Goal: Communication & Community: Answer question/provide support

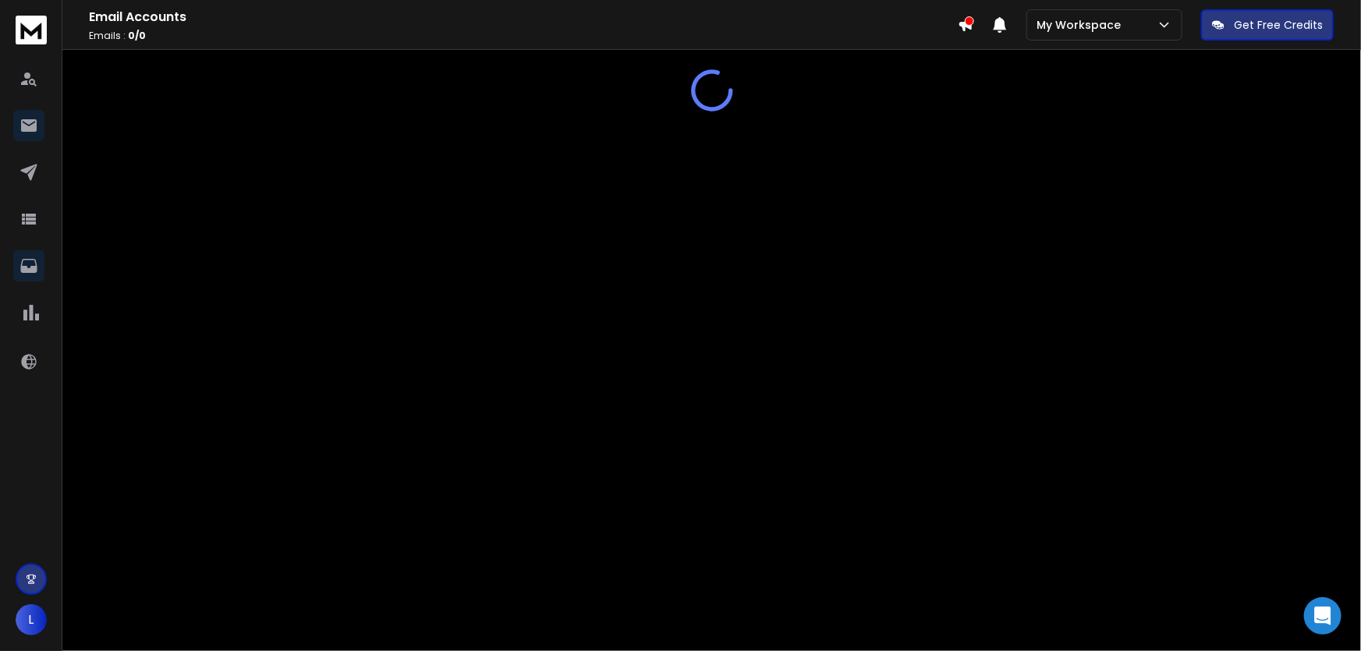
click at [25, 257] on icon at bounding box center [28, 266] width 19 height 19
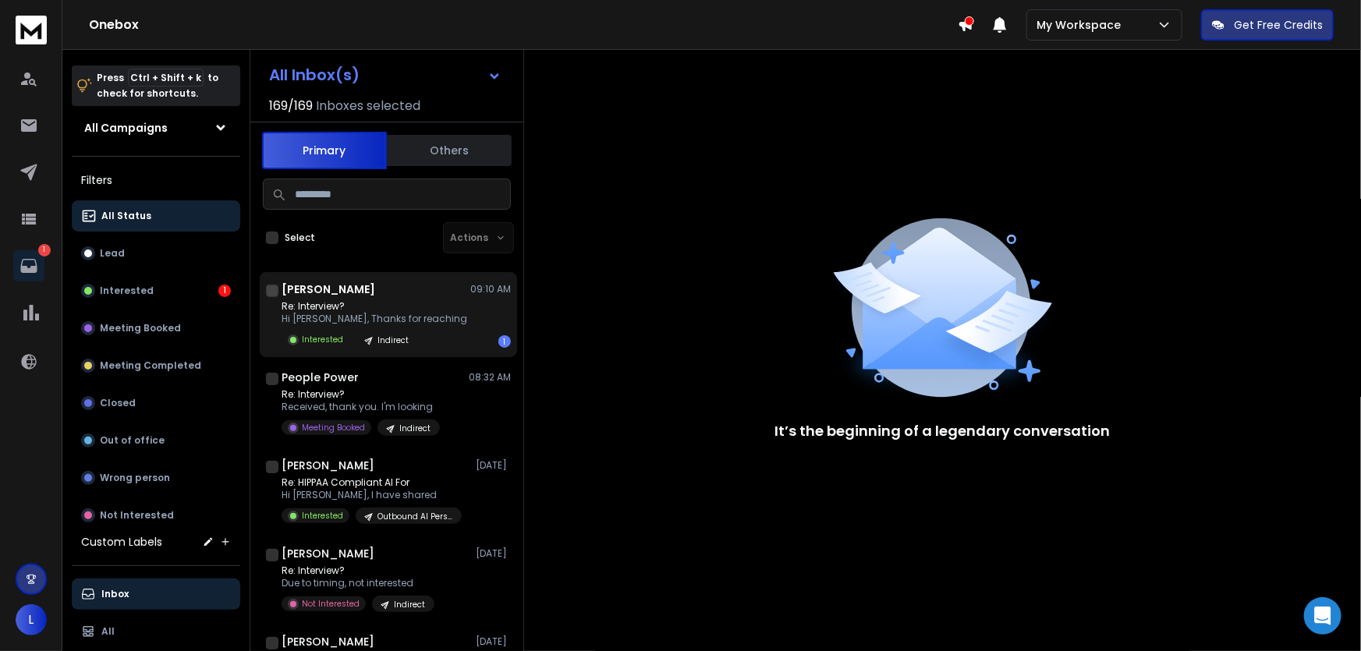
click at [334, 285] on h1 "[PERSON_NAME]" at bounding box center [328, 289] width 94 height 16
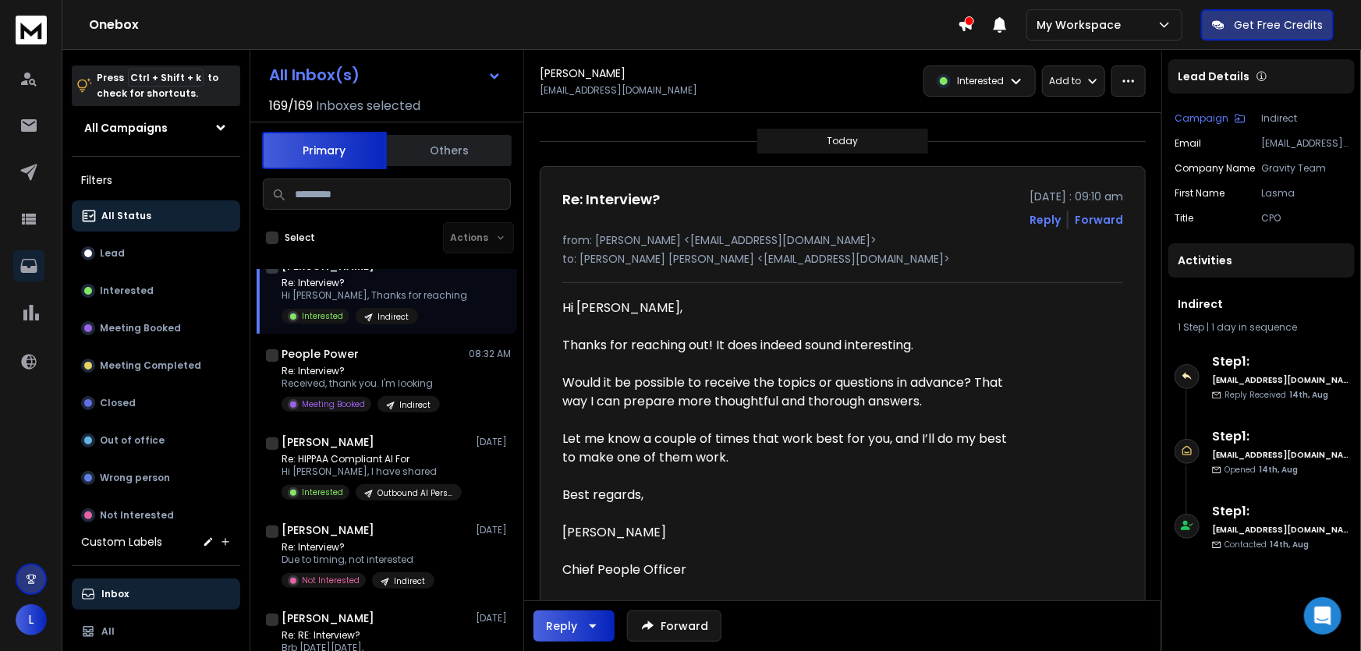
scroll to position [70, 0]
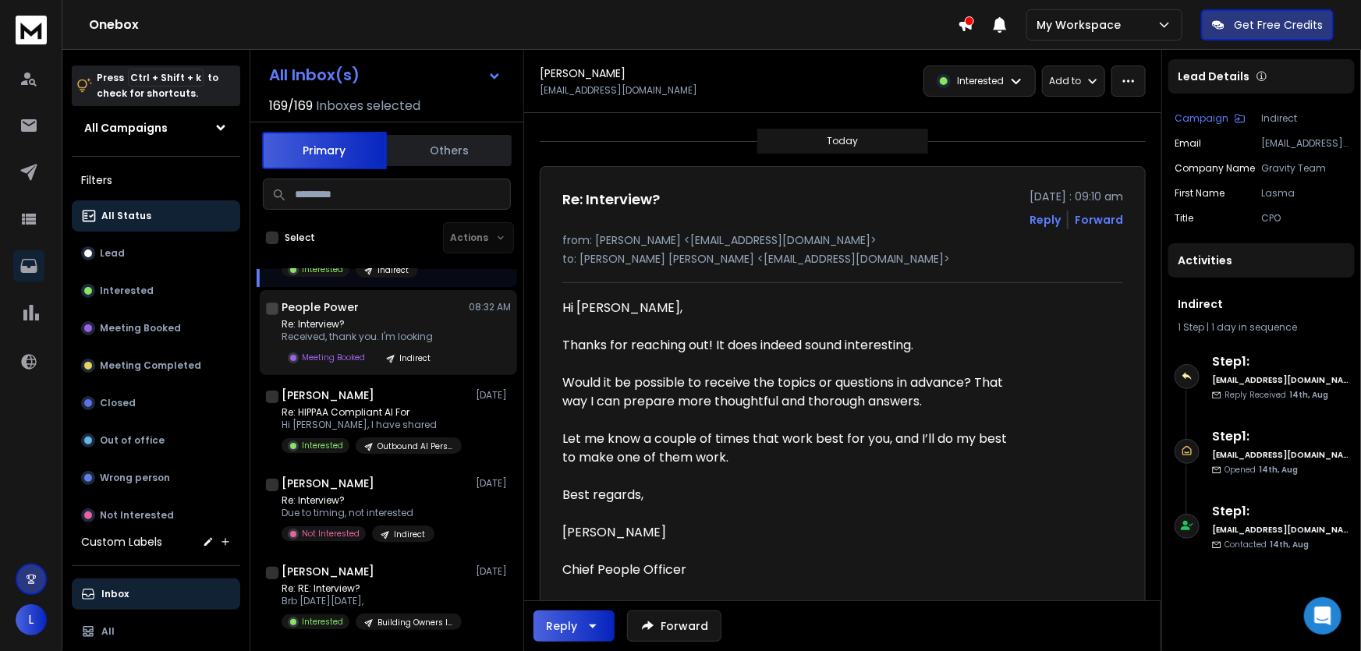
click at [376, 314] on div "People Power 08:32 AM Re: Interview? Received, thank you. I'm looking Meeting B…" at bounding box center [395, 332] width 229 height 66
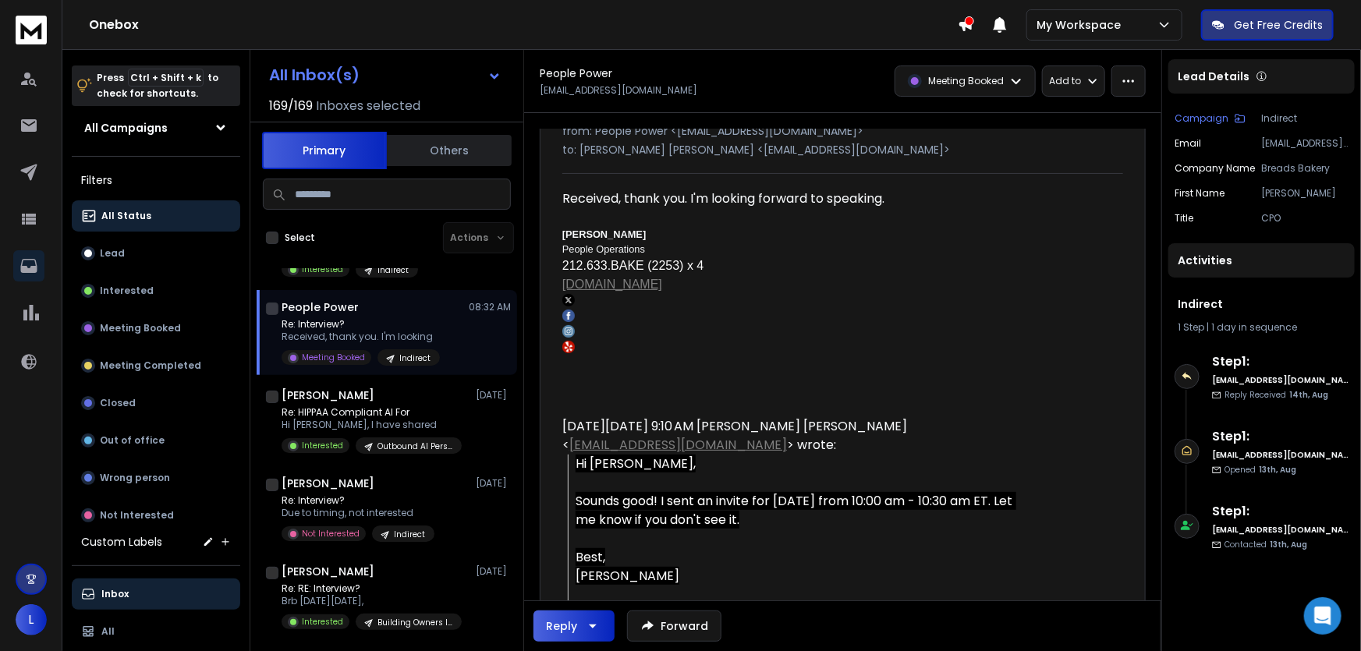
scroll to position [141, 0]
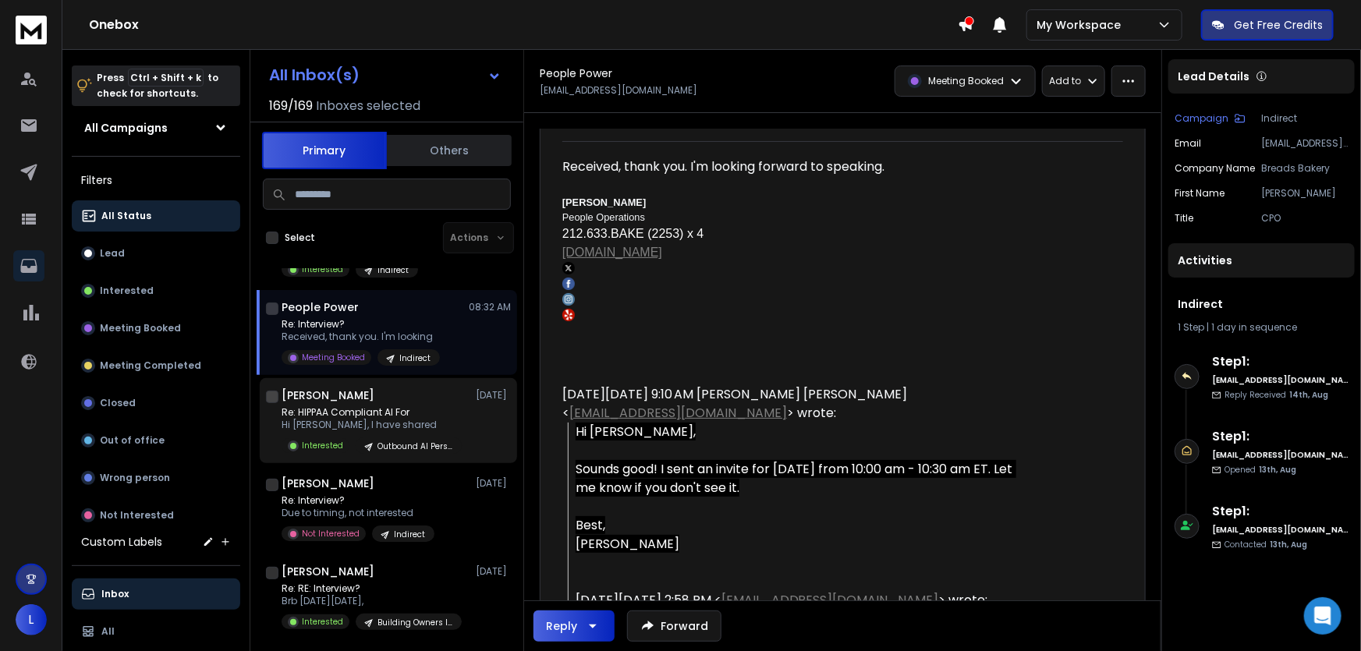
click at [323, 395] on h1 "[PERSON_NAME]" at bounding box center [327, 396] width 93 height 16
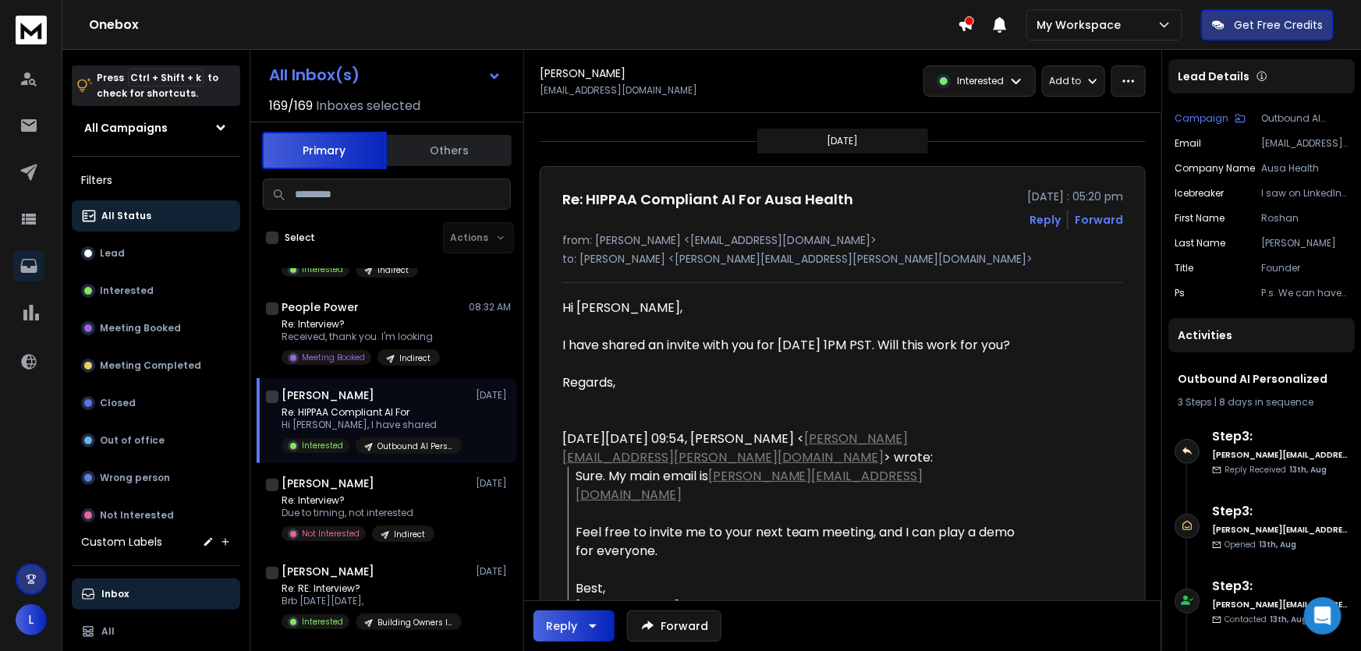
click at [1000, 73] on div "Interested" at bounding box center [979, 81] width 111 height 30
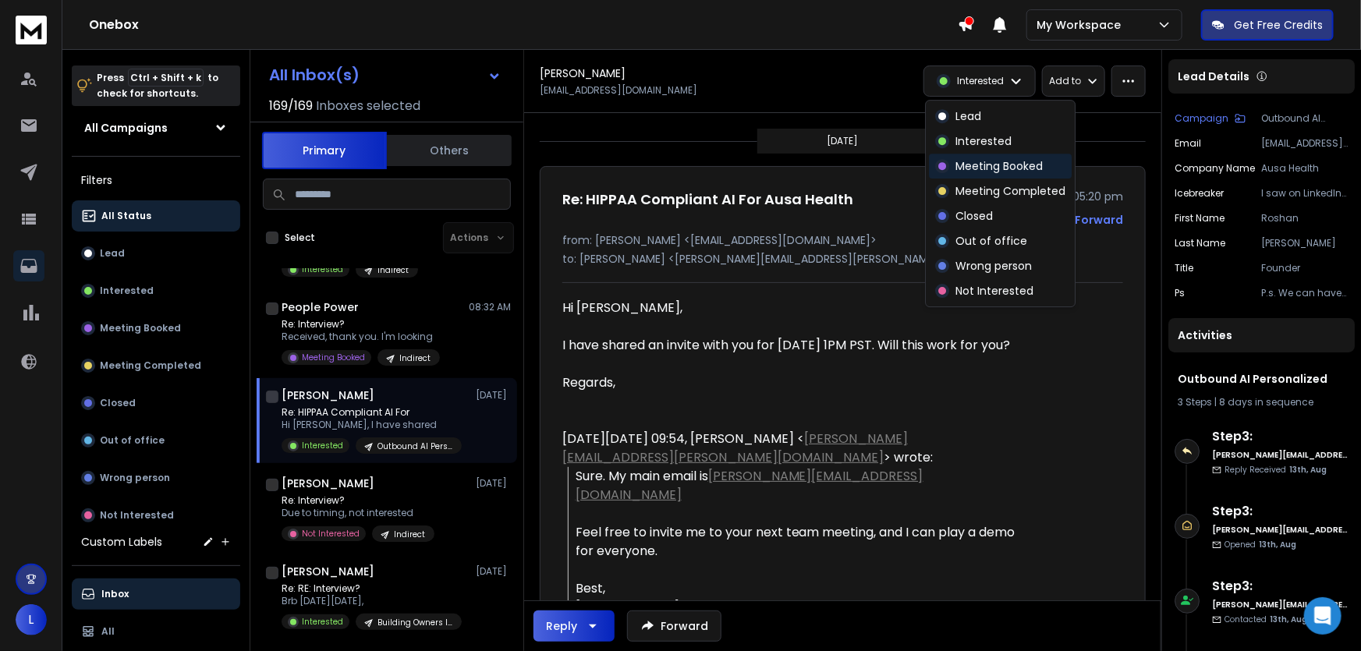
click at [976, 167] on p "Meeting Booked" at bounding box center [998, 166] width 87 height 16
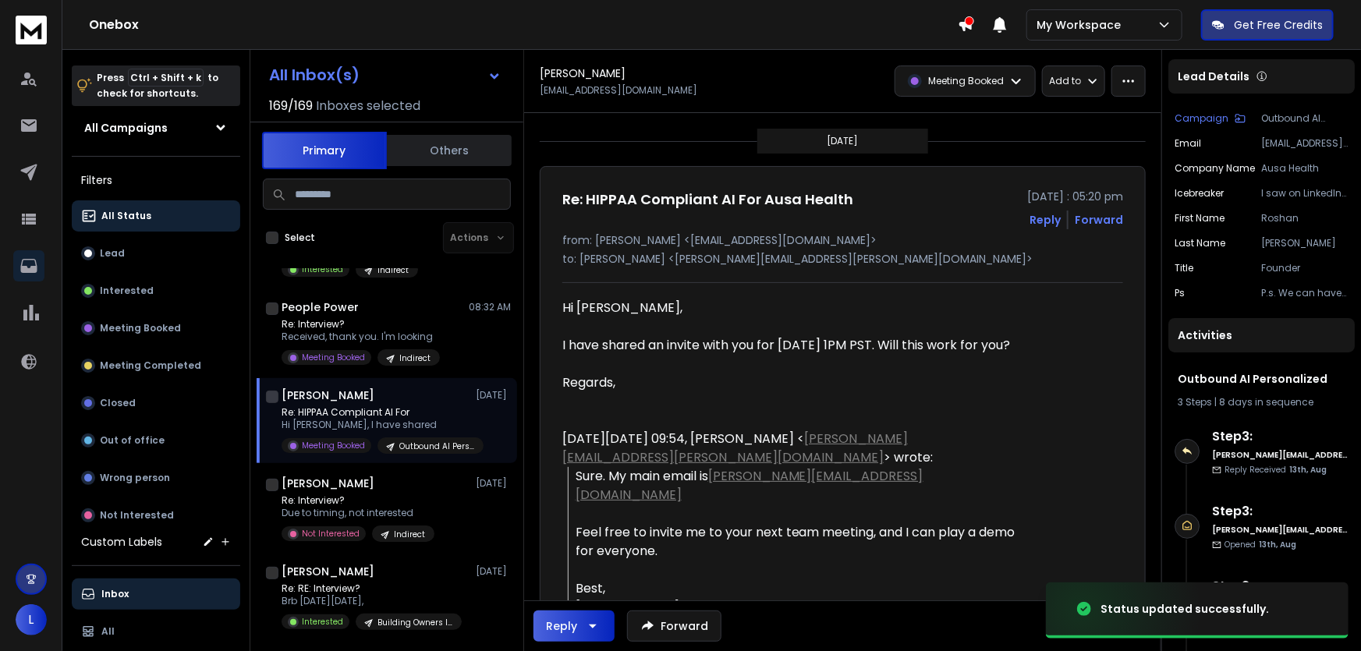
click at [568, 632] on div "Reply" at bounding box center [561, 626] width 31 height 16
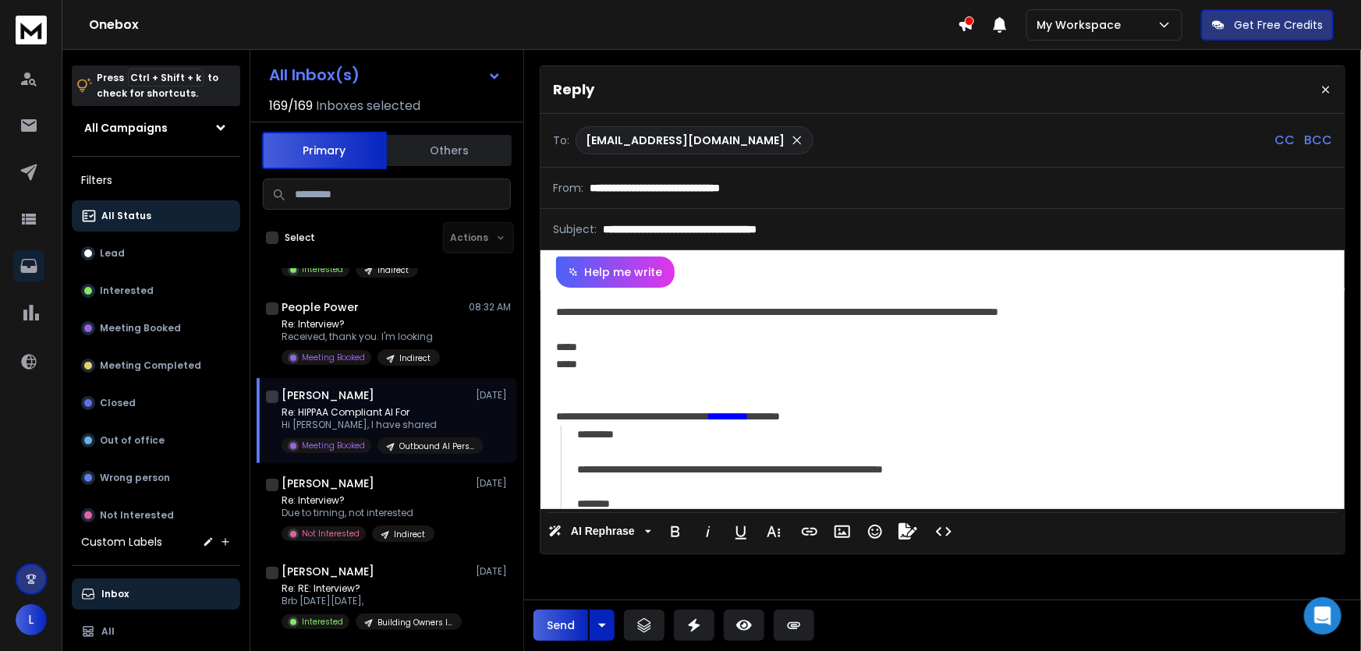
click at [1115, 313] on div "**********" at bounding box center [935, 338] width 759 height 70
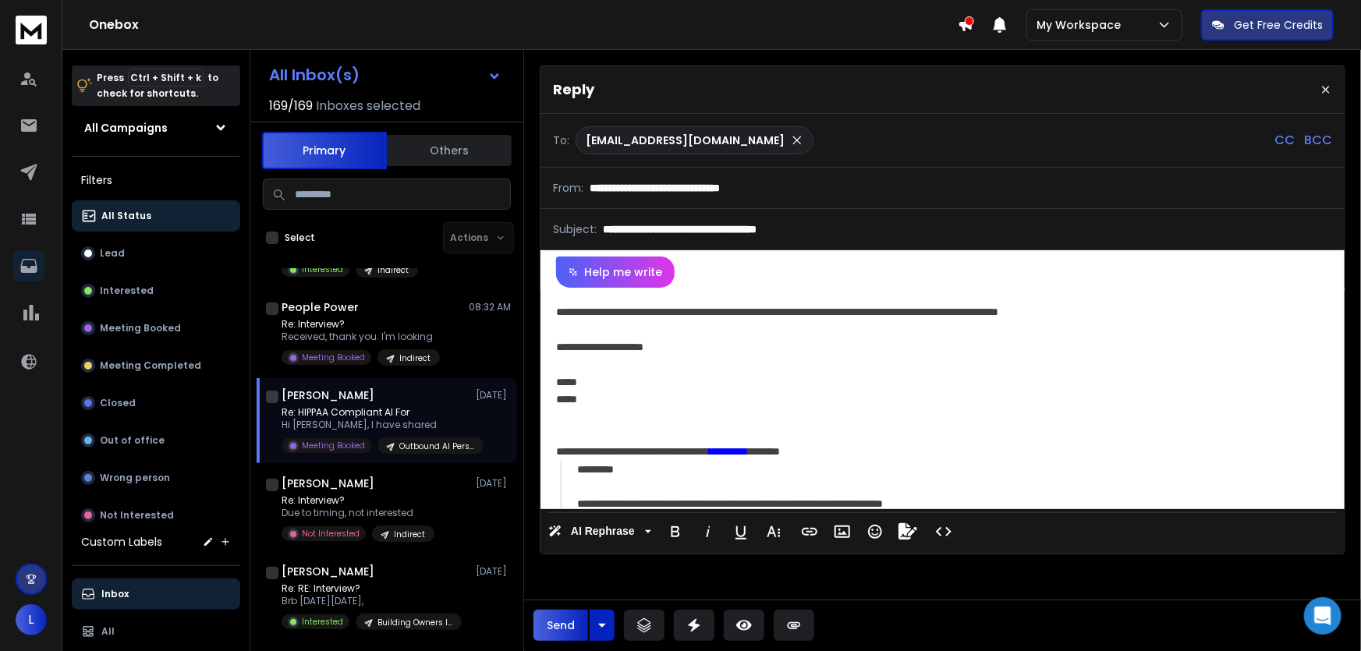
click at [551, 639] on button "Send" at bounding box center [560, 625] width 55 height 31
